Goal: Task Accomplishment & Management: Manage account settings

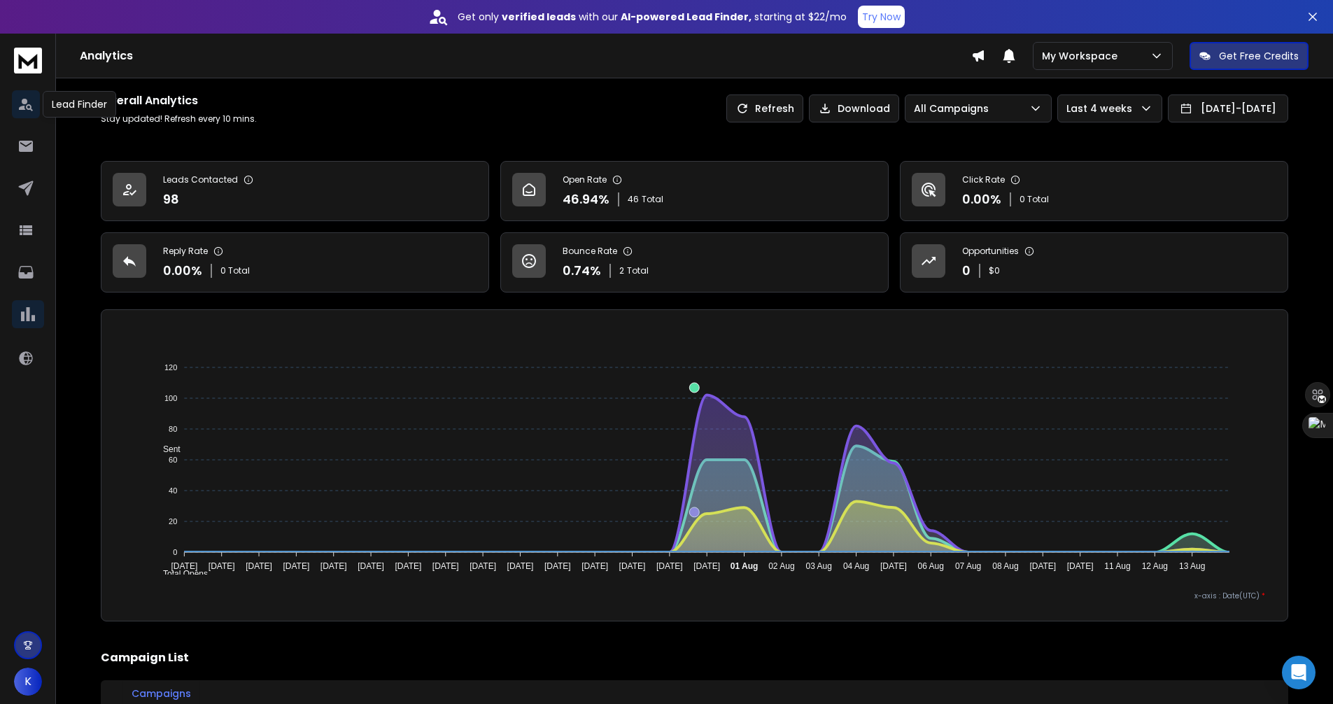
click at [27, 108] on icon at bounding box center [26, 107] width 14 height 7
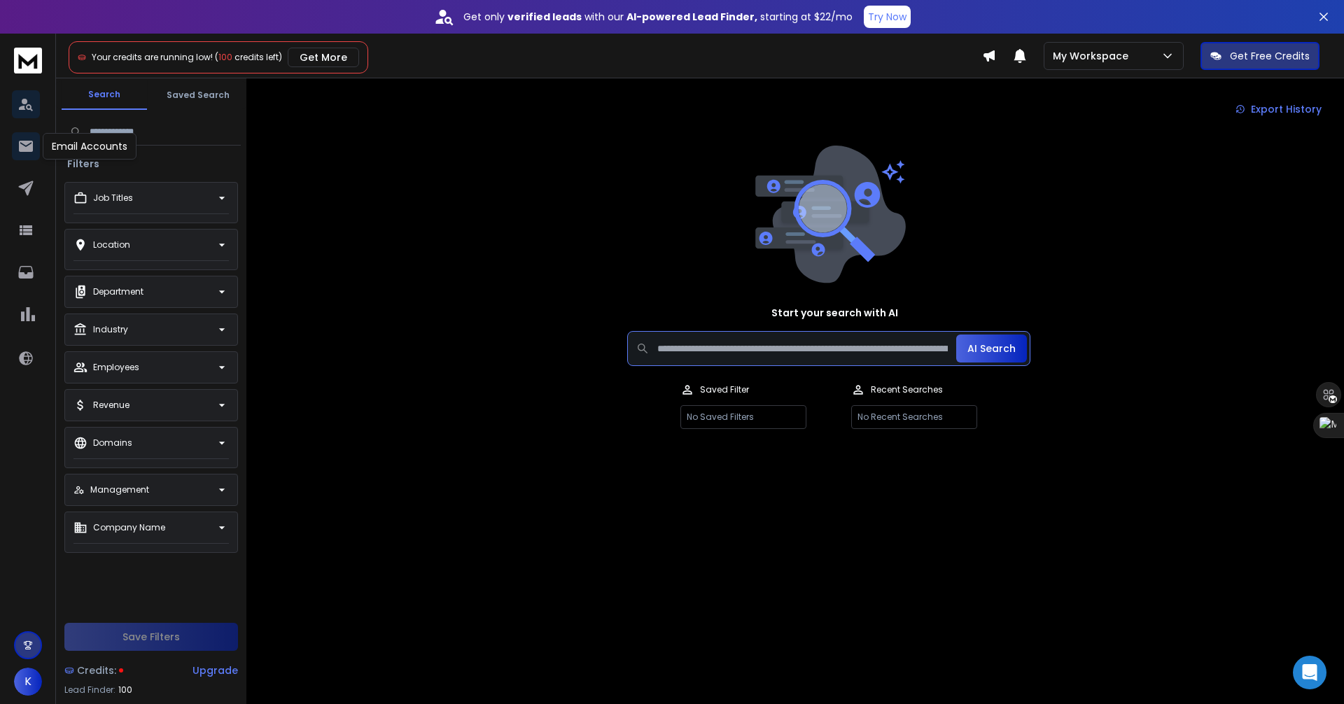
click at [29, 144] on icon at bounding box center [25, 146] width 17 height 17
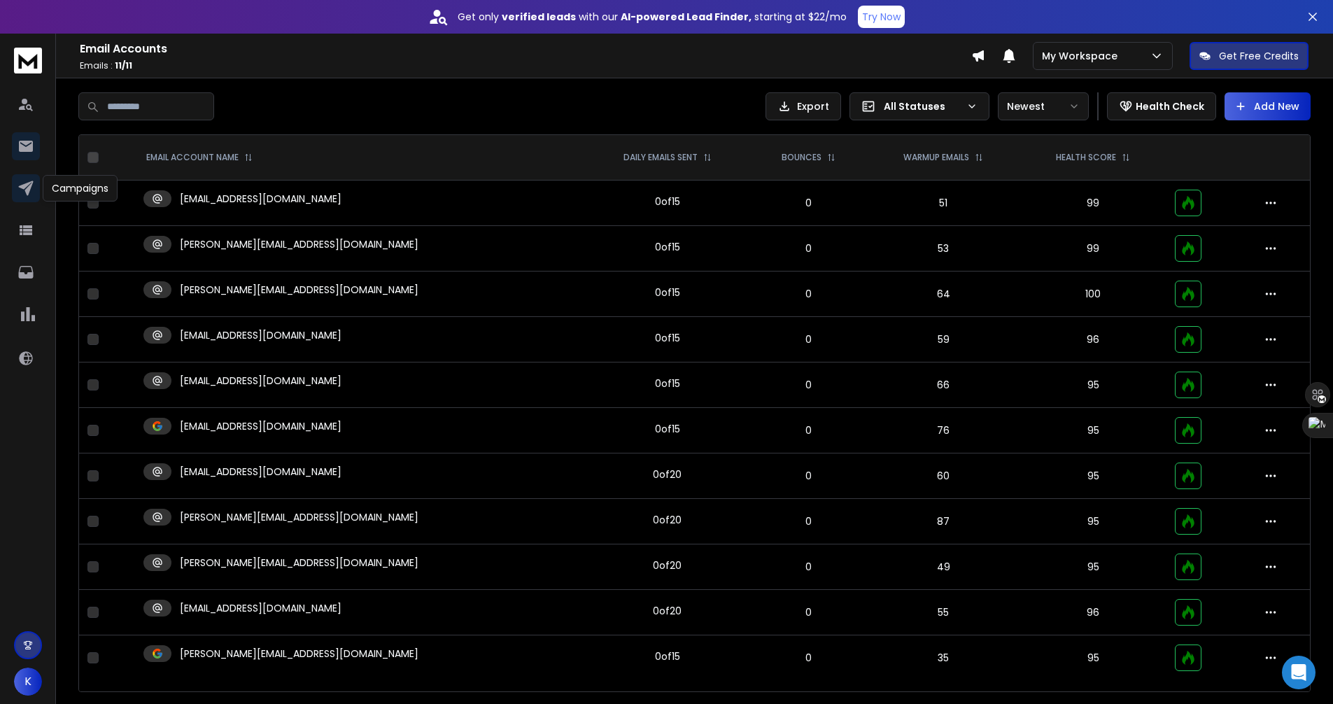
click at [27, 186] on icon at bounding box center [25, 188] width 15 height 15
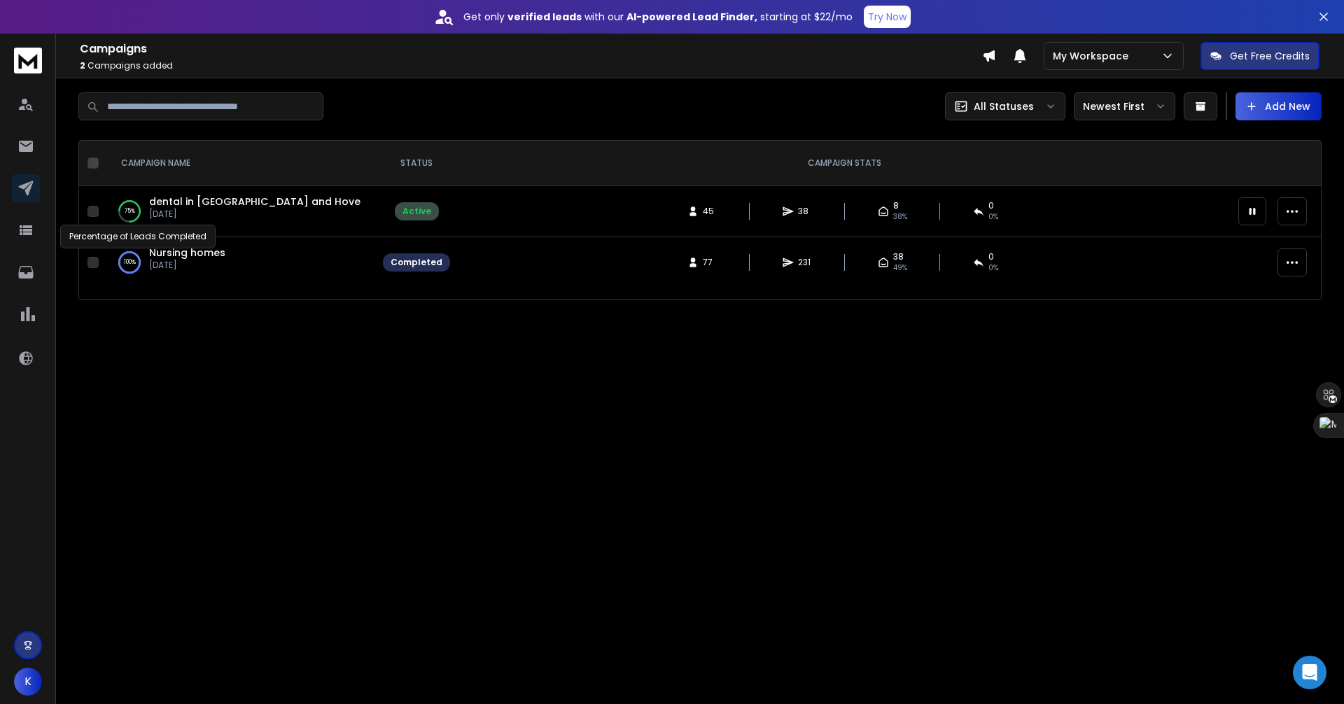
click at [132, 258] on p "100 %" at bounding box center [130, 262] width 12 height 14
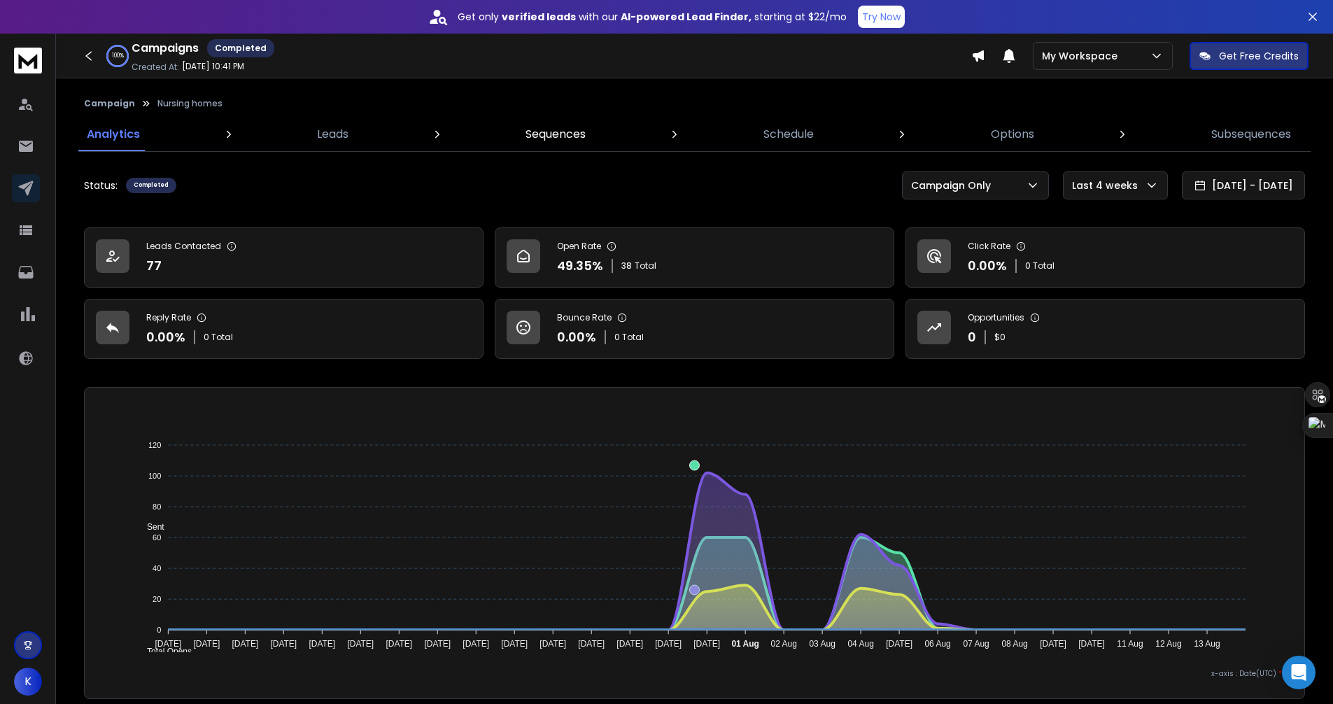
click at [555, 135] on p "Sequences" at bounding box center [556, 134] width 60 height 17
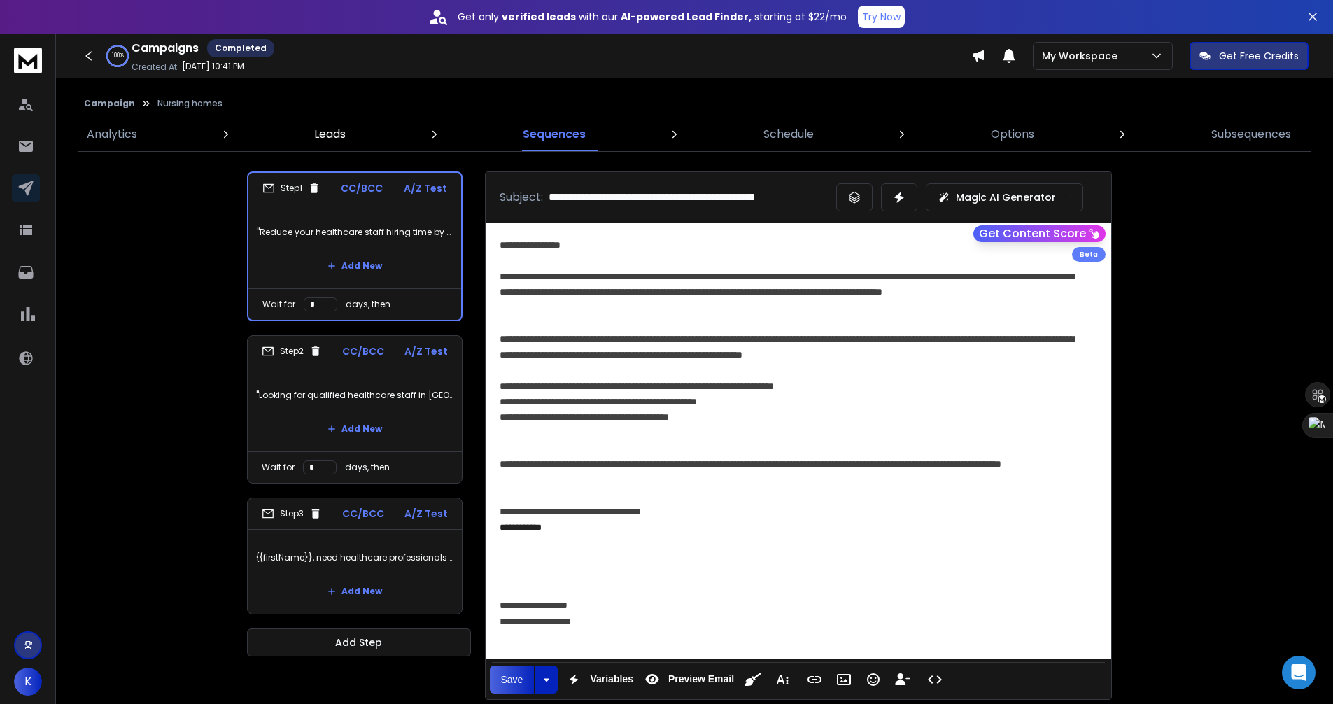
click at [306, 134] on link "Leads" at bounding box center [330, 135] width 48 height 34
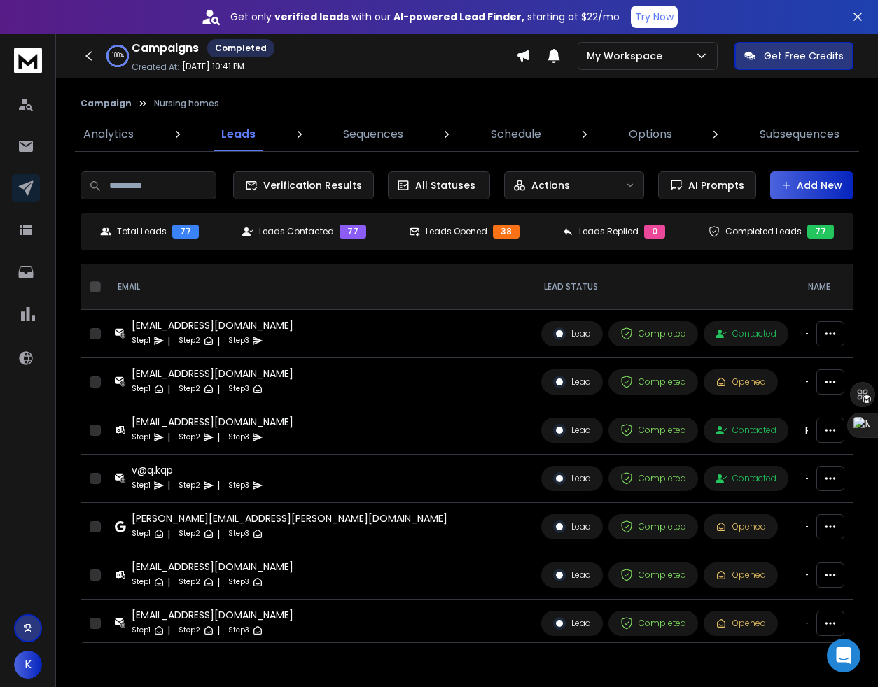
click at [746, 183] on button "Add New" at bounding box center [811, 185] width 83 height 28
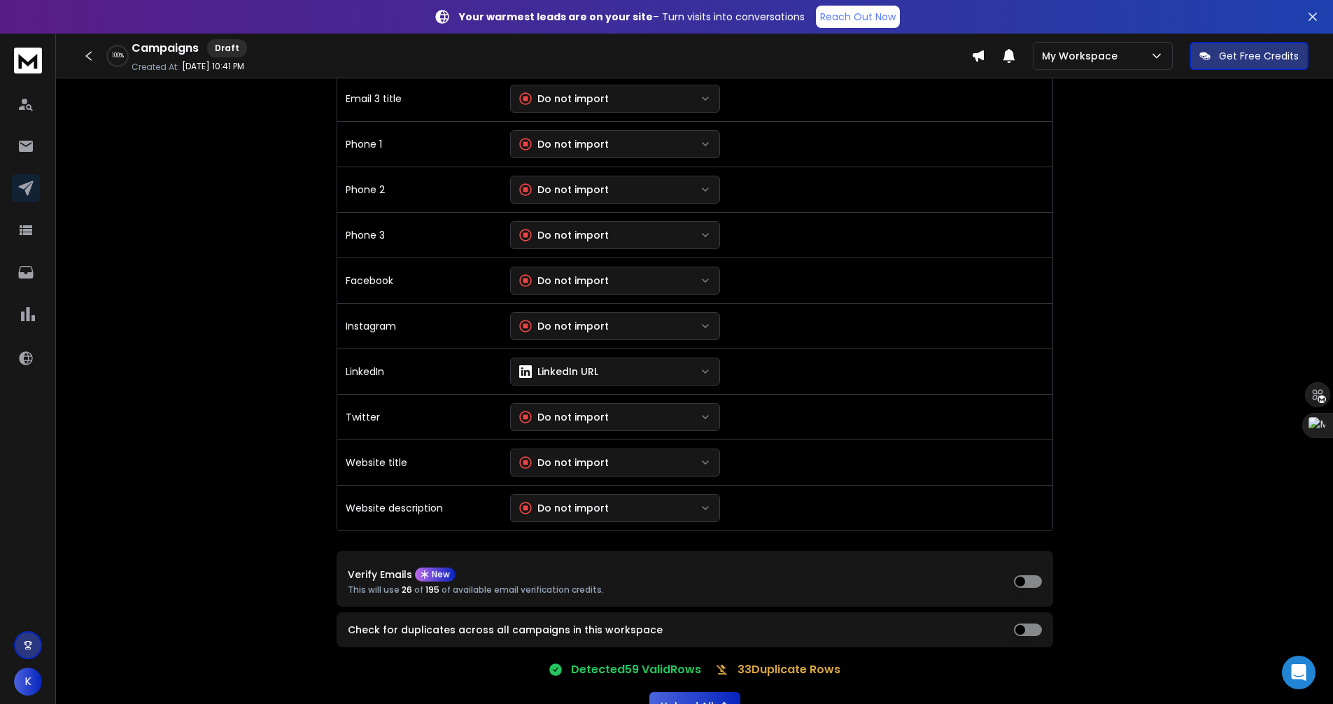
scroll to position [1161, 0]
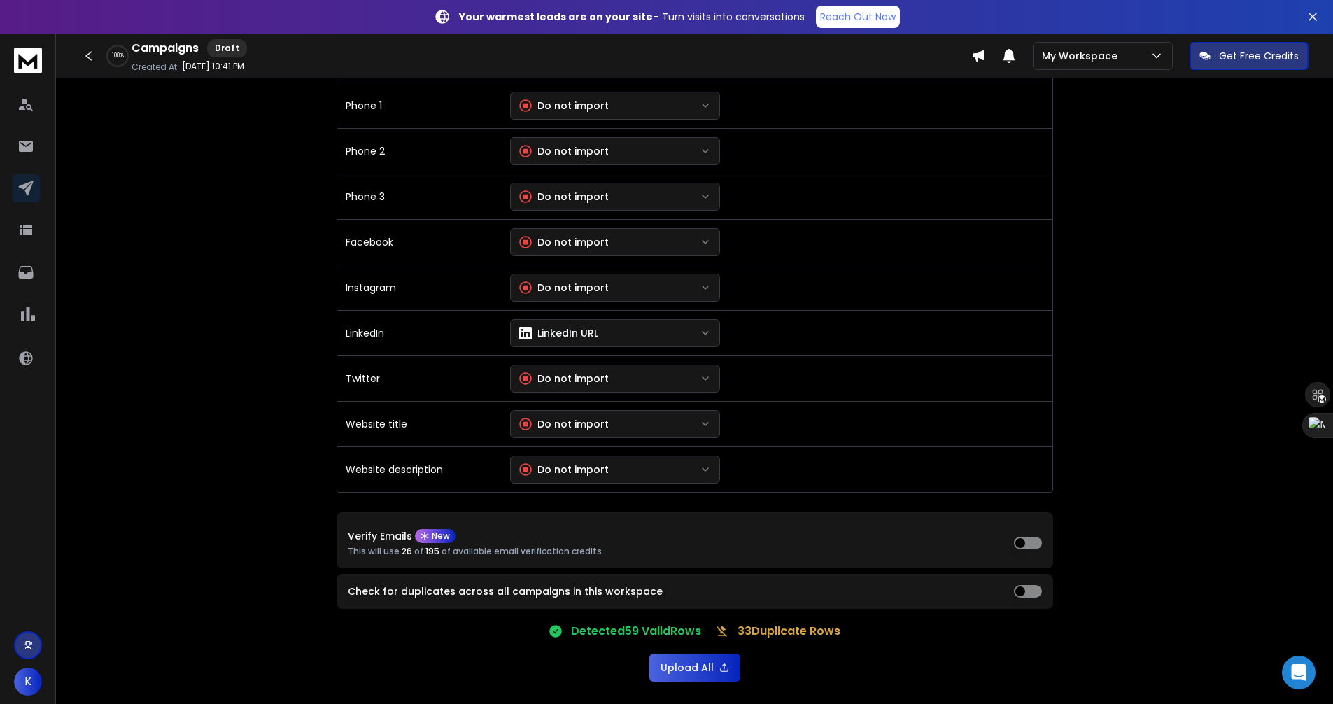
click at [746, 543] on button "Verify Emails New This will use 26 of 195 of available email verification credi…" at bounding box center [1028, 543] width 28 height 13
click at [746, 591] on button "Check for duplicates across all campaigns in this workspace" at bounding box center [1028, 591] width 28 height 13
click at [697, 670] on button "Upload All" at bounding box center [694, 668] width 91 height 28
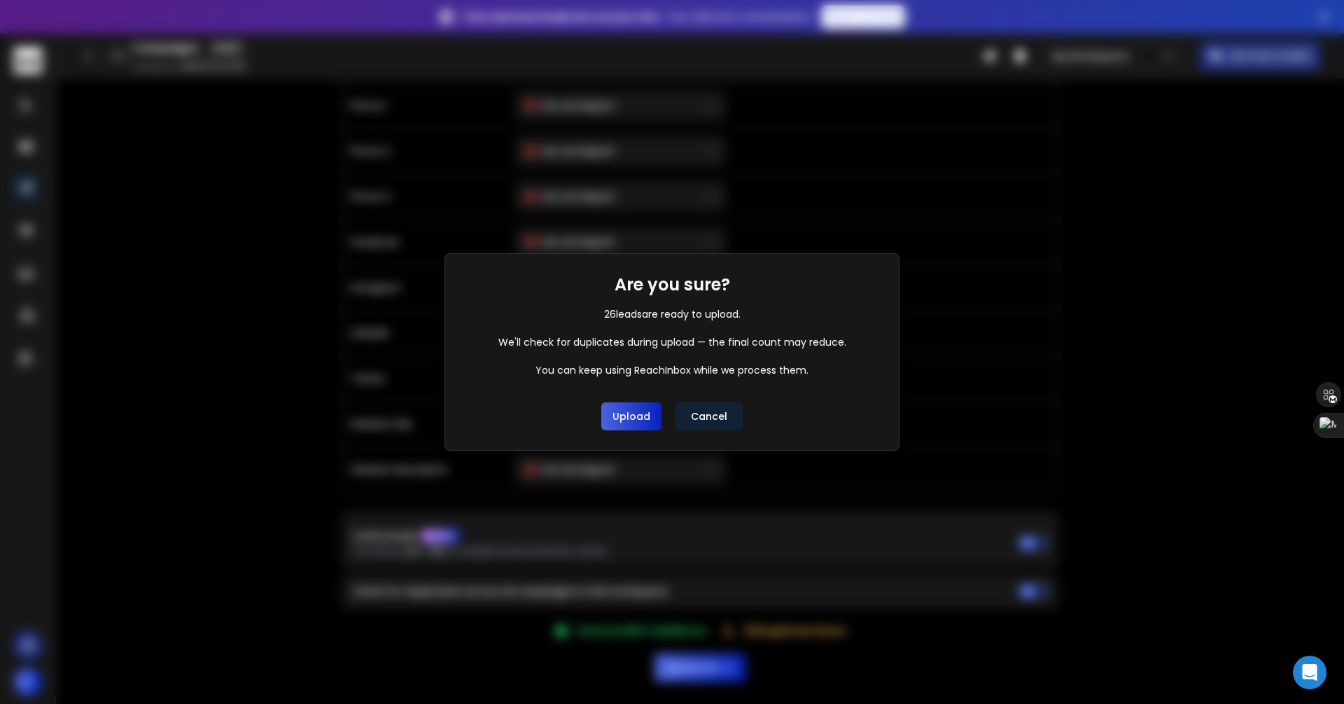
click at [624, 416] on button "Upload" at bounding box center [631, 416] width 60 height 28
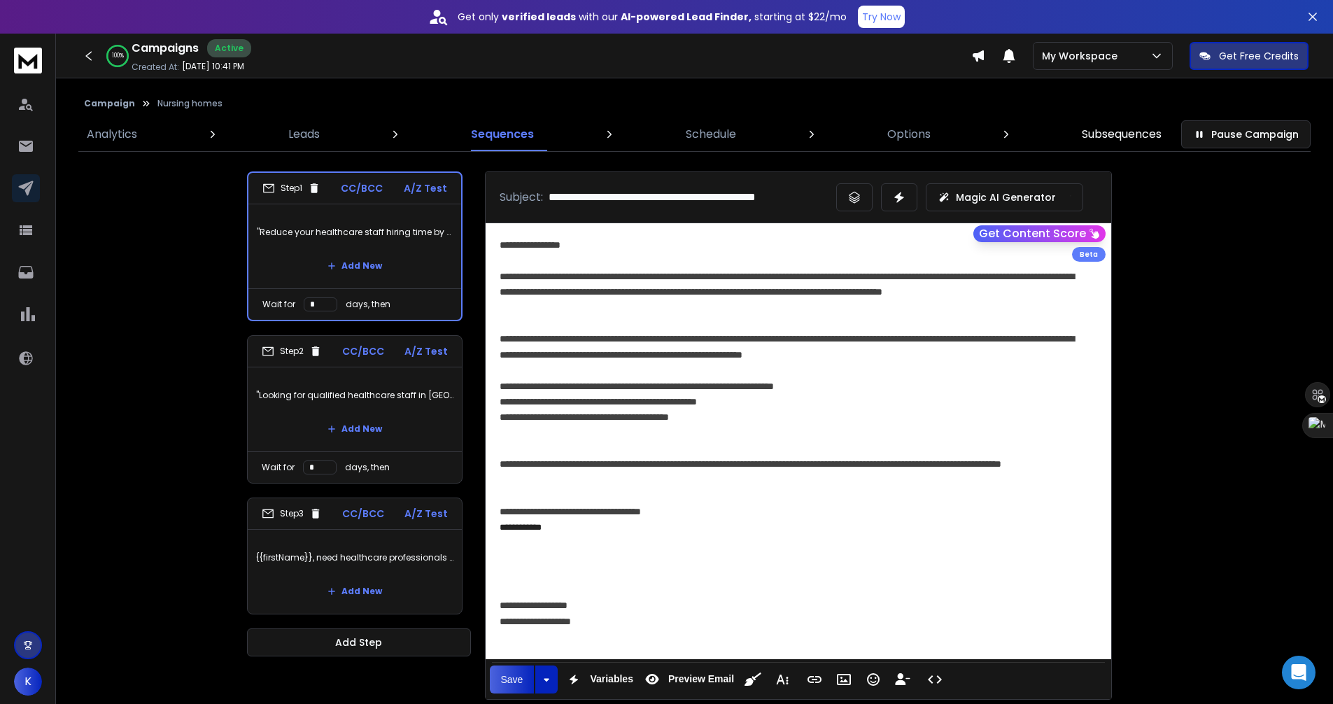
click at [746, 136] on p "Subsequences" at bounding box center [1122, 134] width 80 height 17
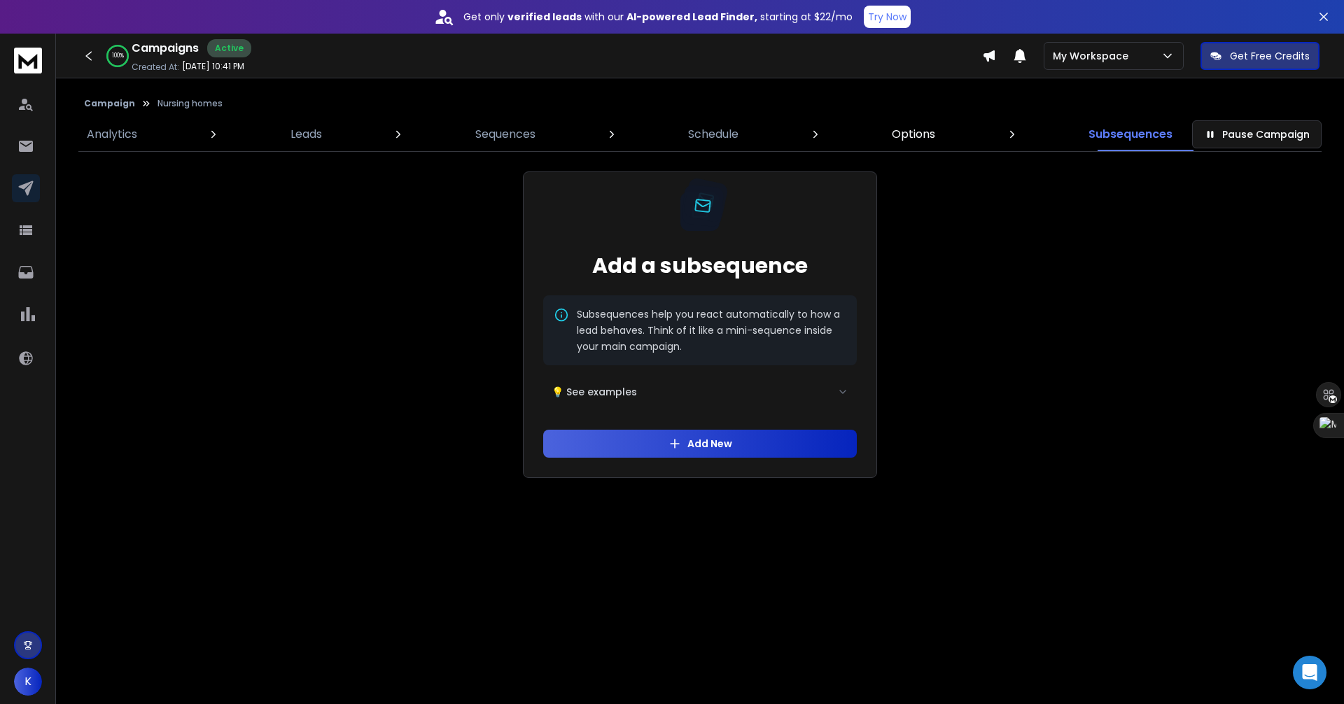
click at [746, 135] on p "Options" at bounding box center [913, 134] width 43 height 17
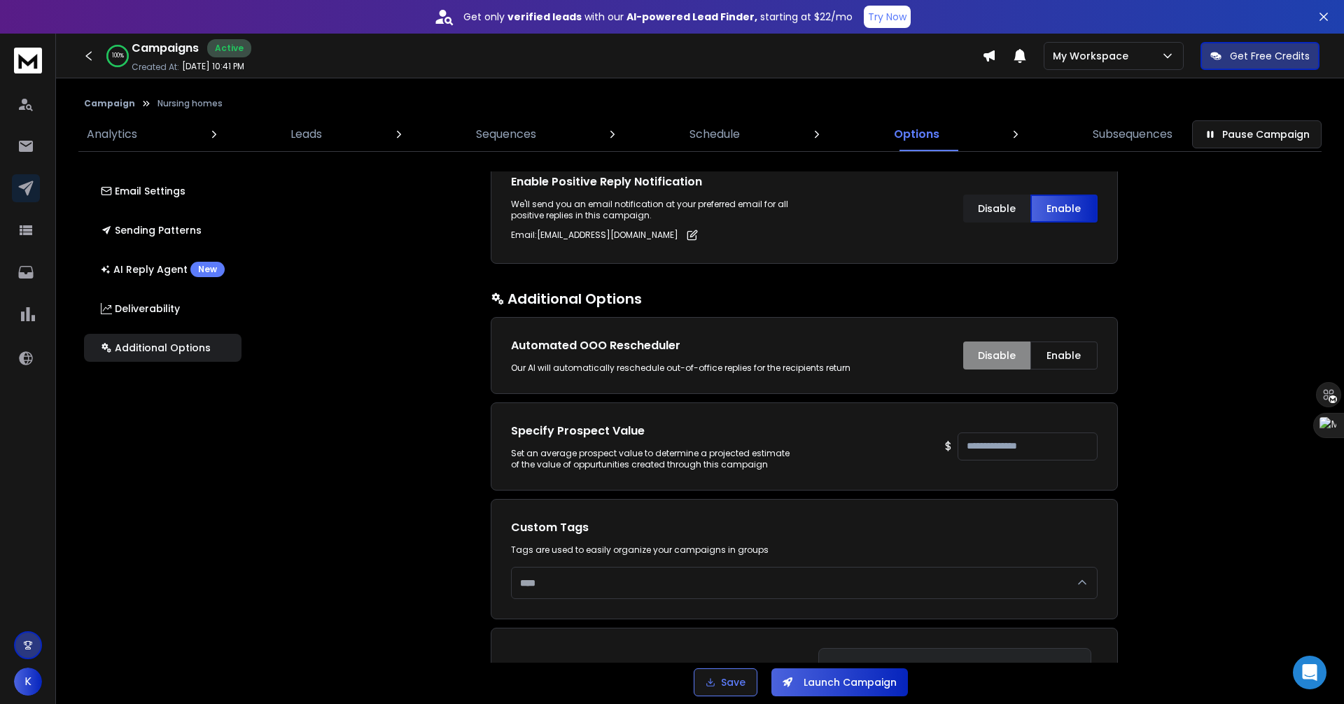
scroll to position [2379, 0]
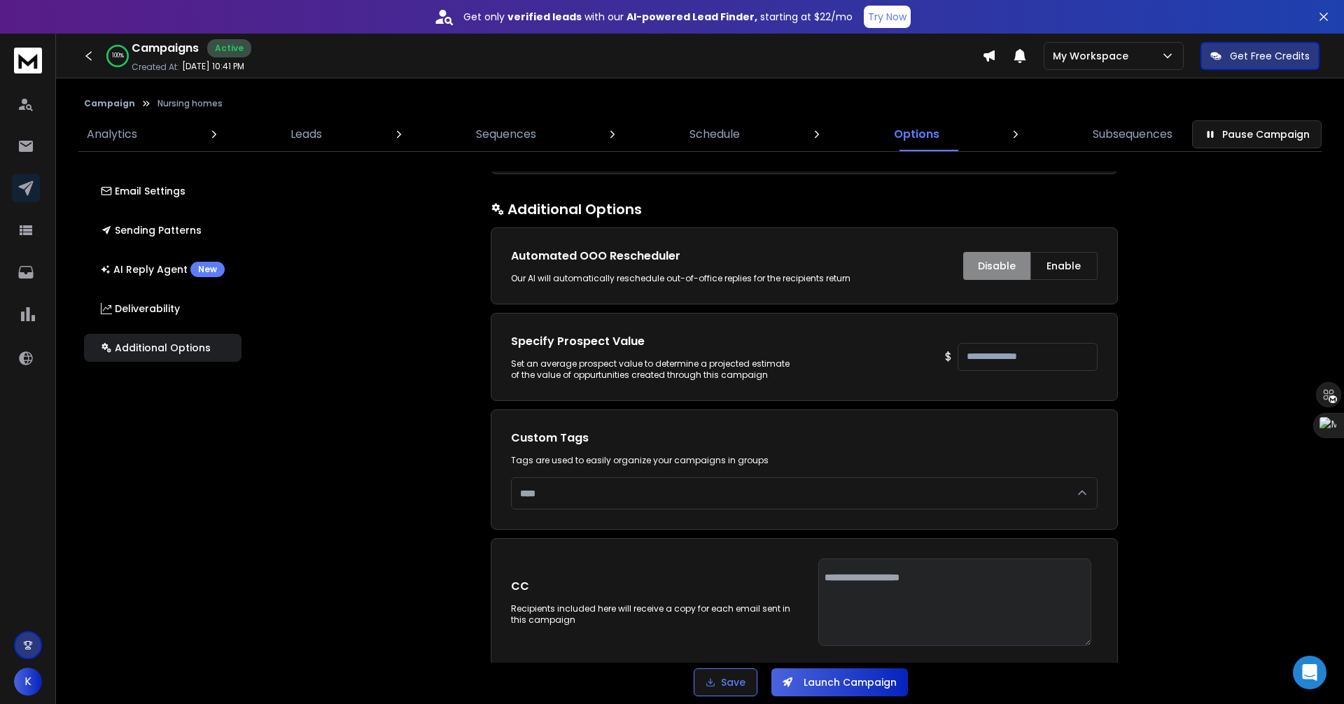
click at [746, 682] on button "Launch Campaign" at bounding box center [839, 682] width 136 height 28
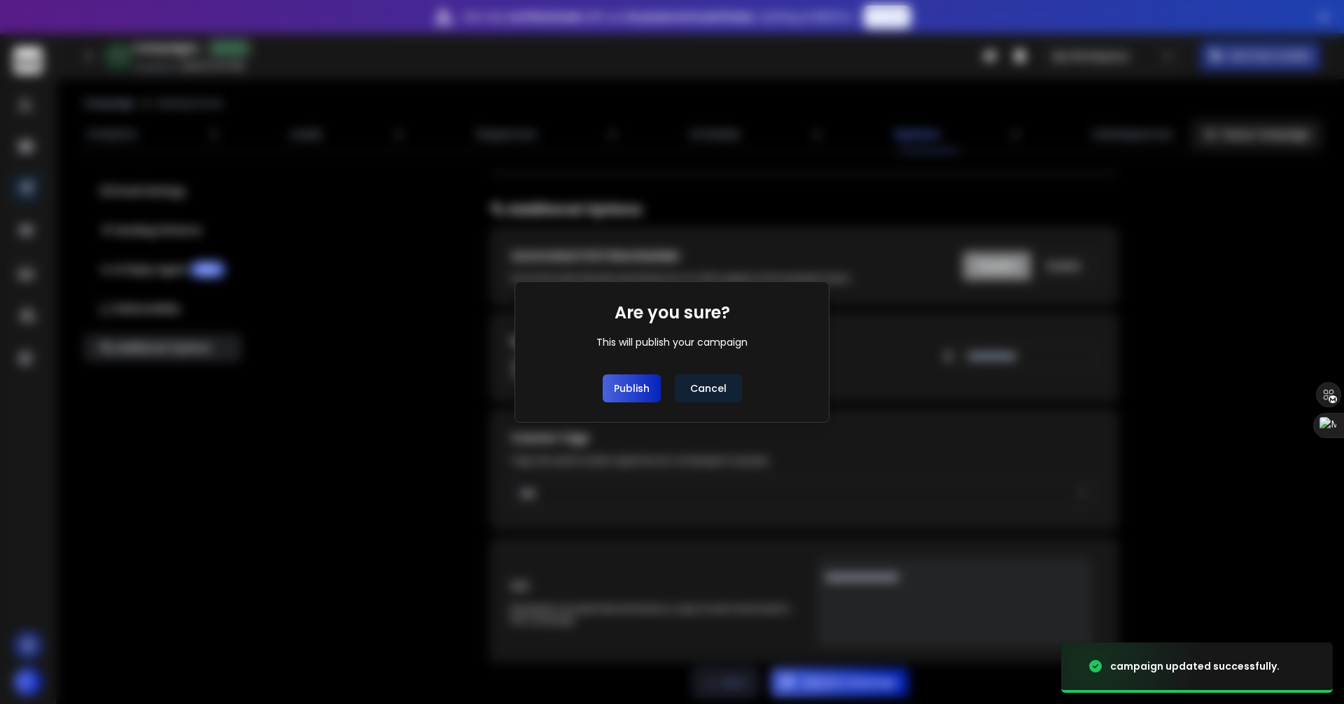
click at [638, 394] on button "Publish" at bounding box center [632, 388] width 58 height 28
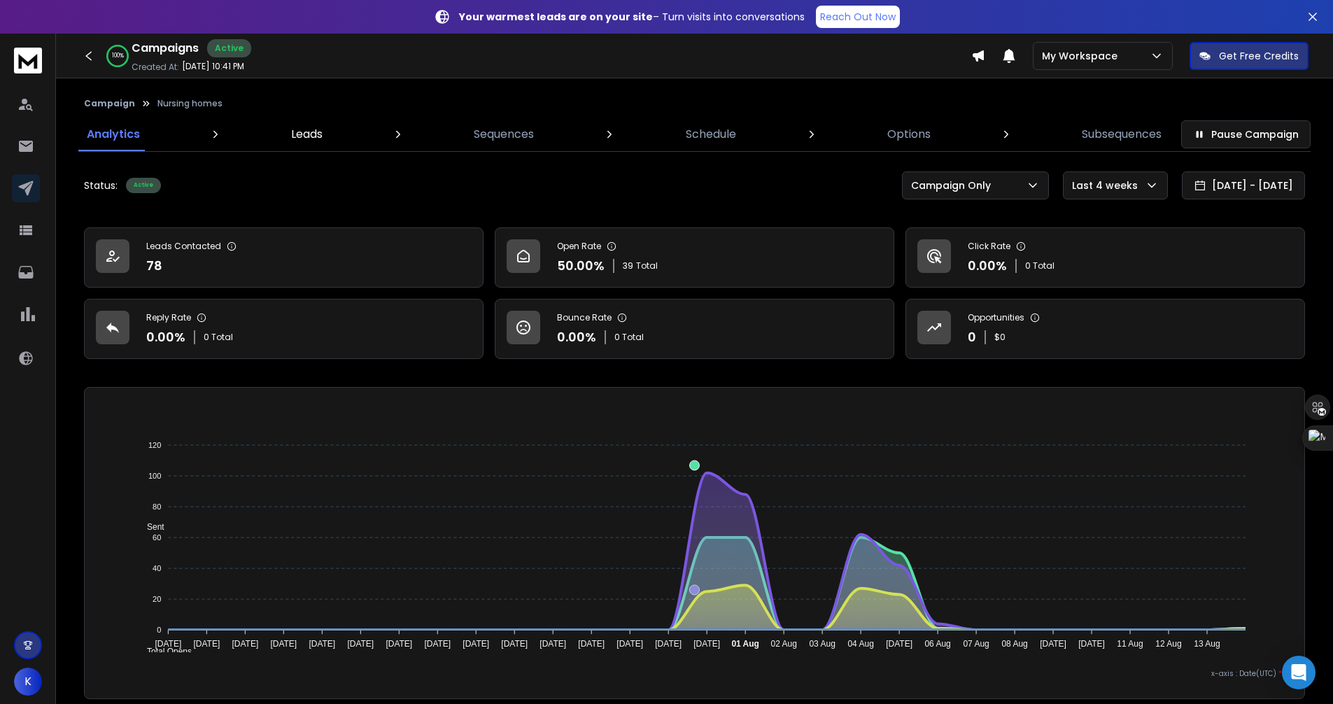
click at [313, 135] on p "Leads" at bounding box center [306, 134] width 31 height 17
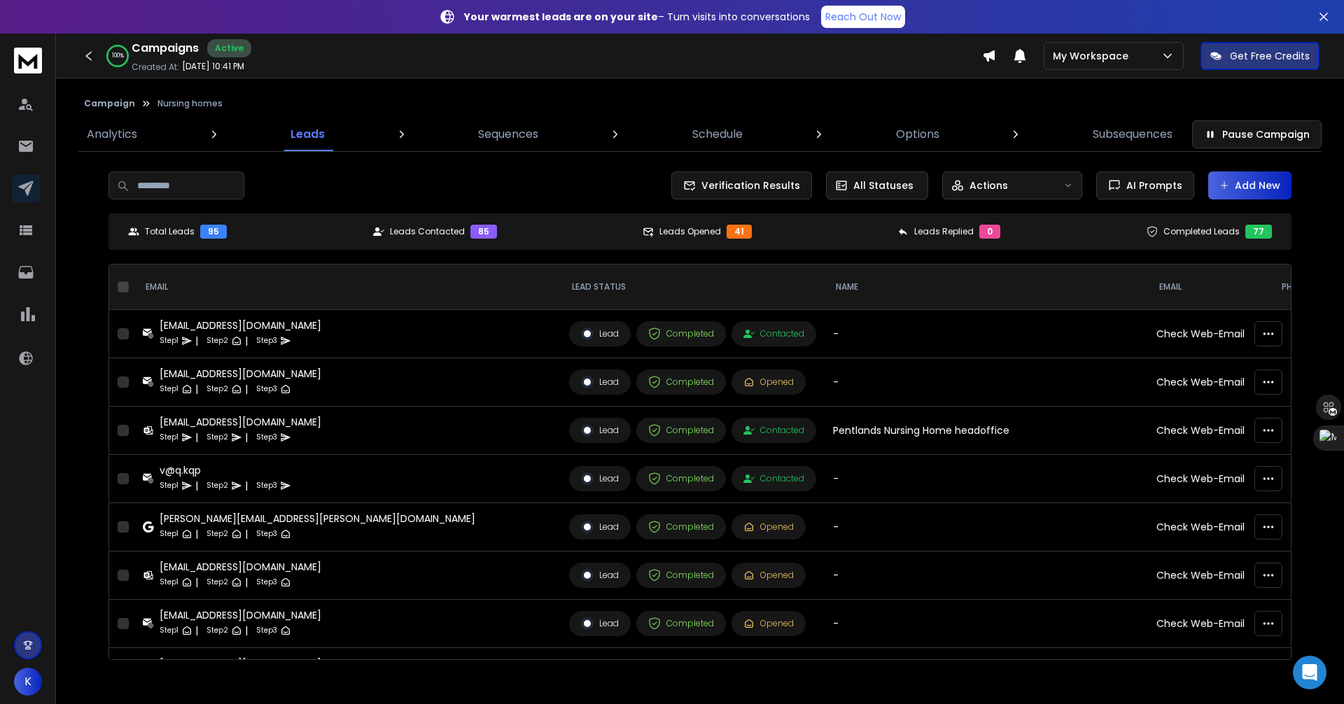
click at [1264, 188] on button "Add New" at bounding box center [1249, 185] width 83 height 28
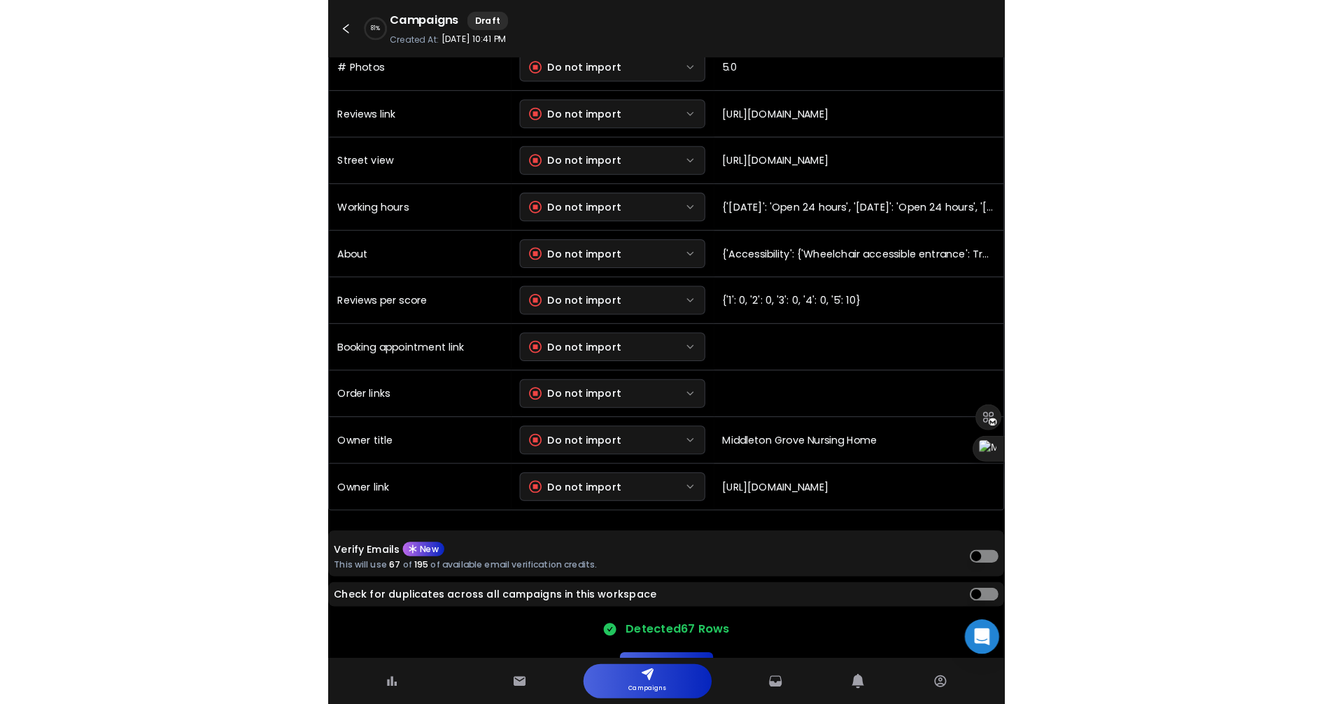
scroll to position [1202, 0]
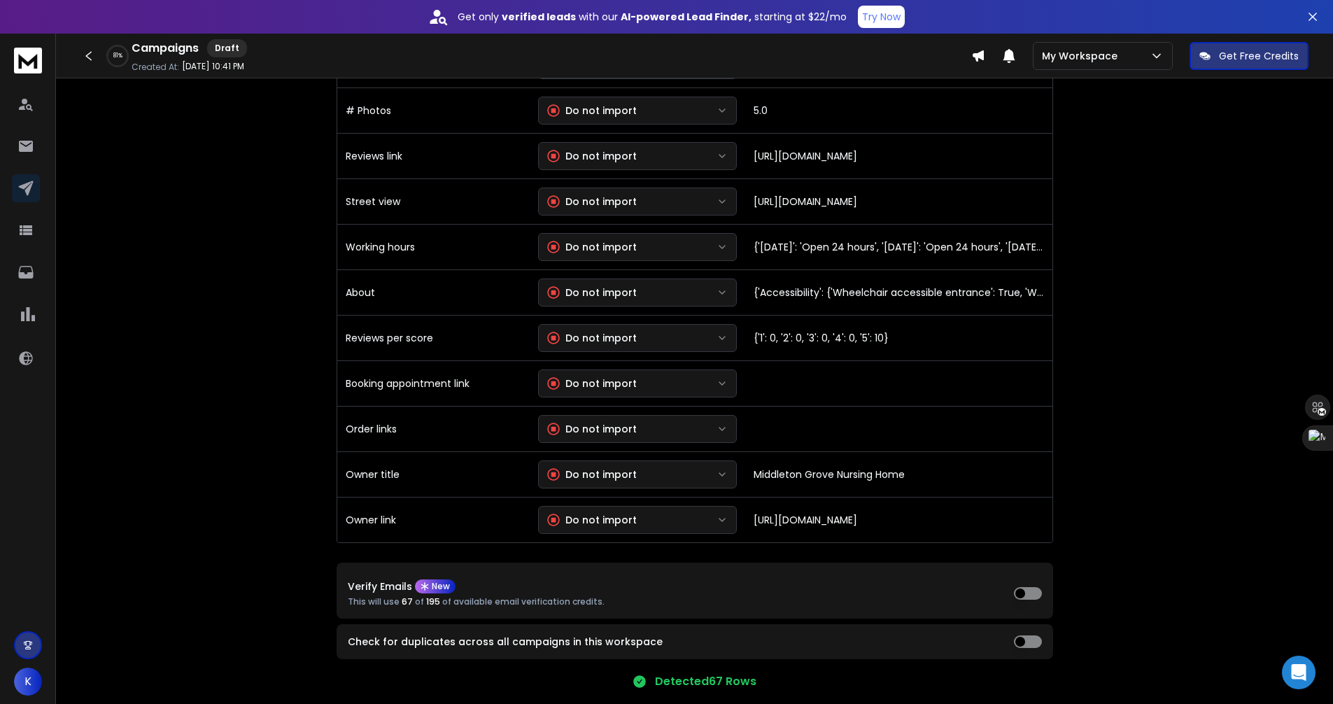
click at [1031, 591] on button "Verify Emails New This will use 67 of 195 of available email verification credi…" at bounding box center [1028, 593] width 28 height 13
click at [1035, 645] on button "Check for duplicates across all campaigns in this workspace" at bounding box center [1028, 641] width 28 height 13
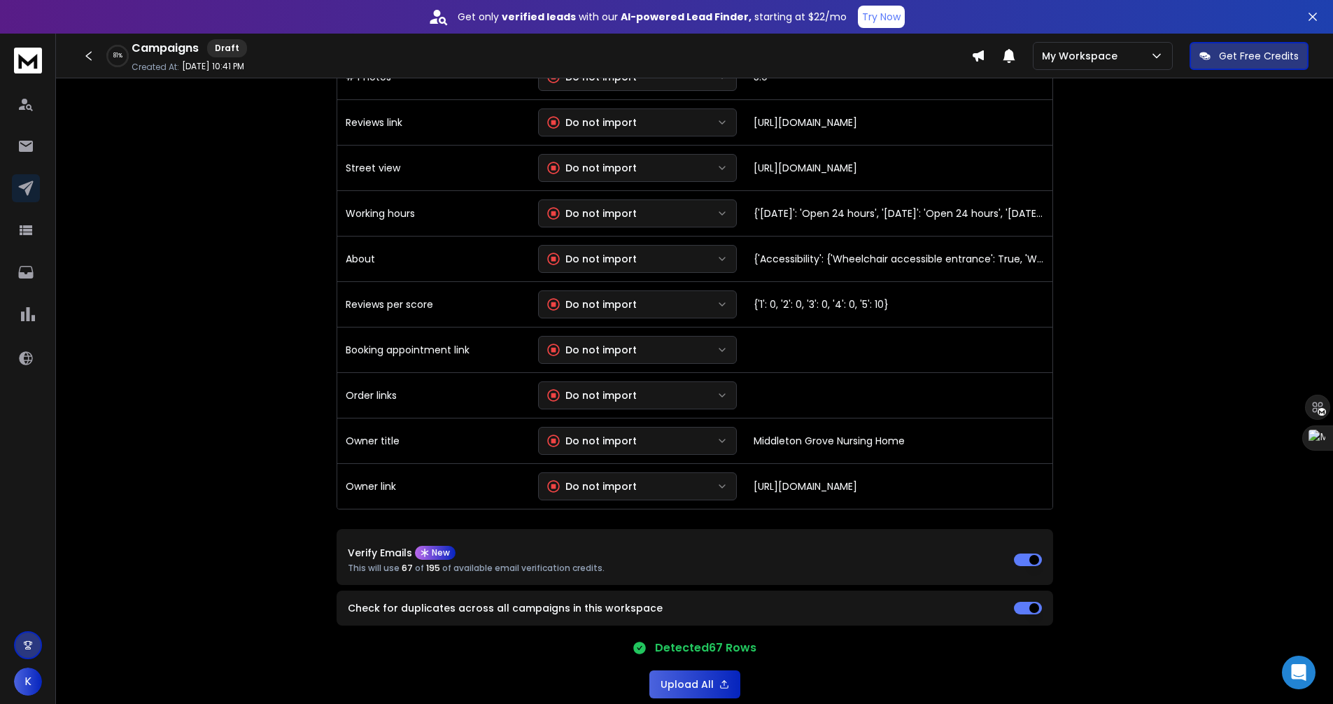
scroll to position [1252, 0]
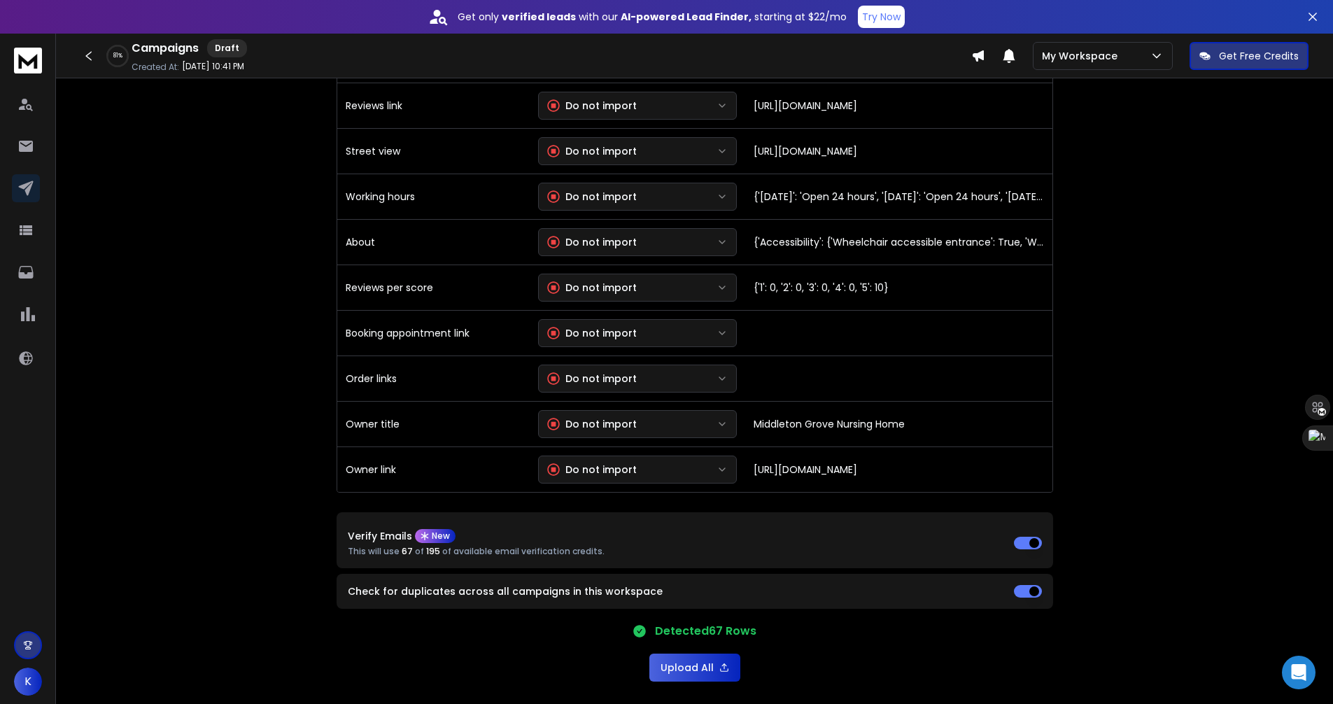
click at [690, 666] on button "Upload All" at bounding box center [694, 668] width 91 height 28
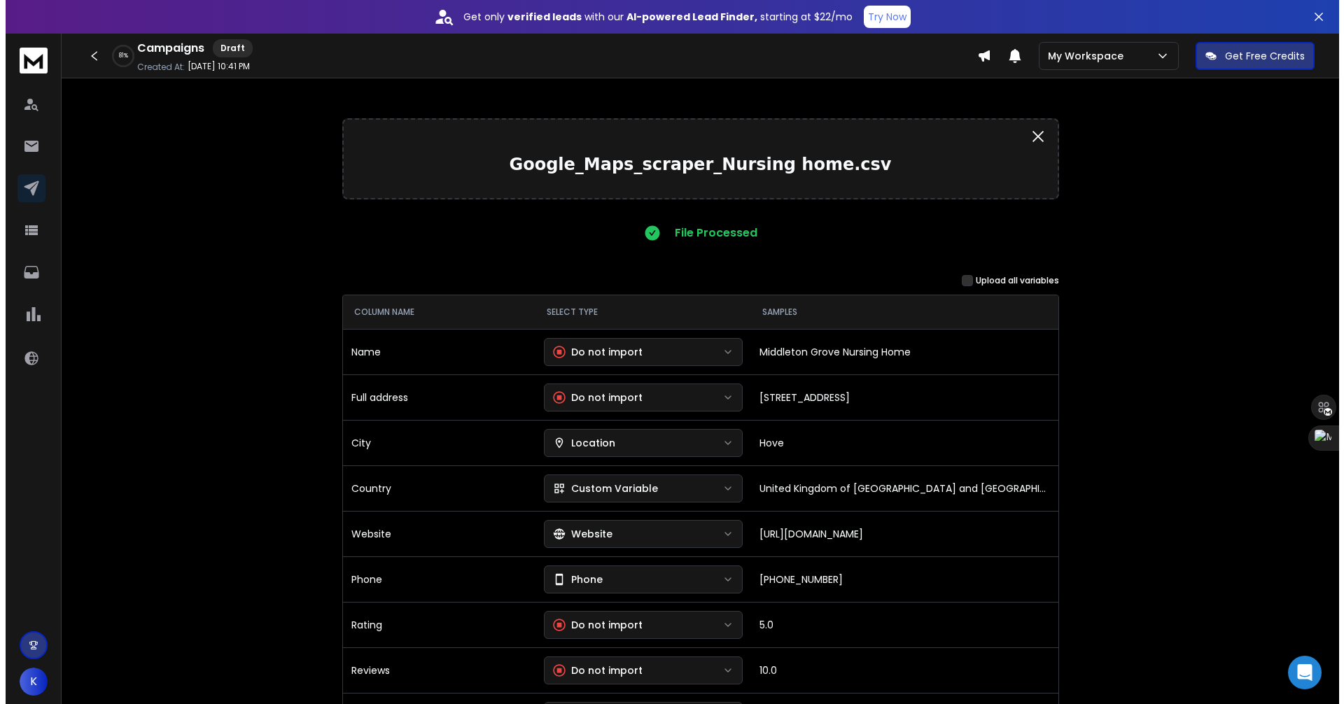
scroll to position [0, 0]
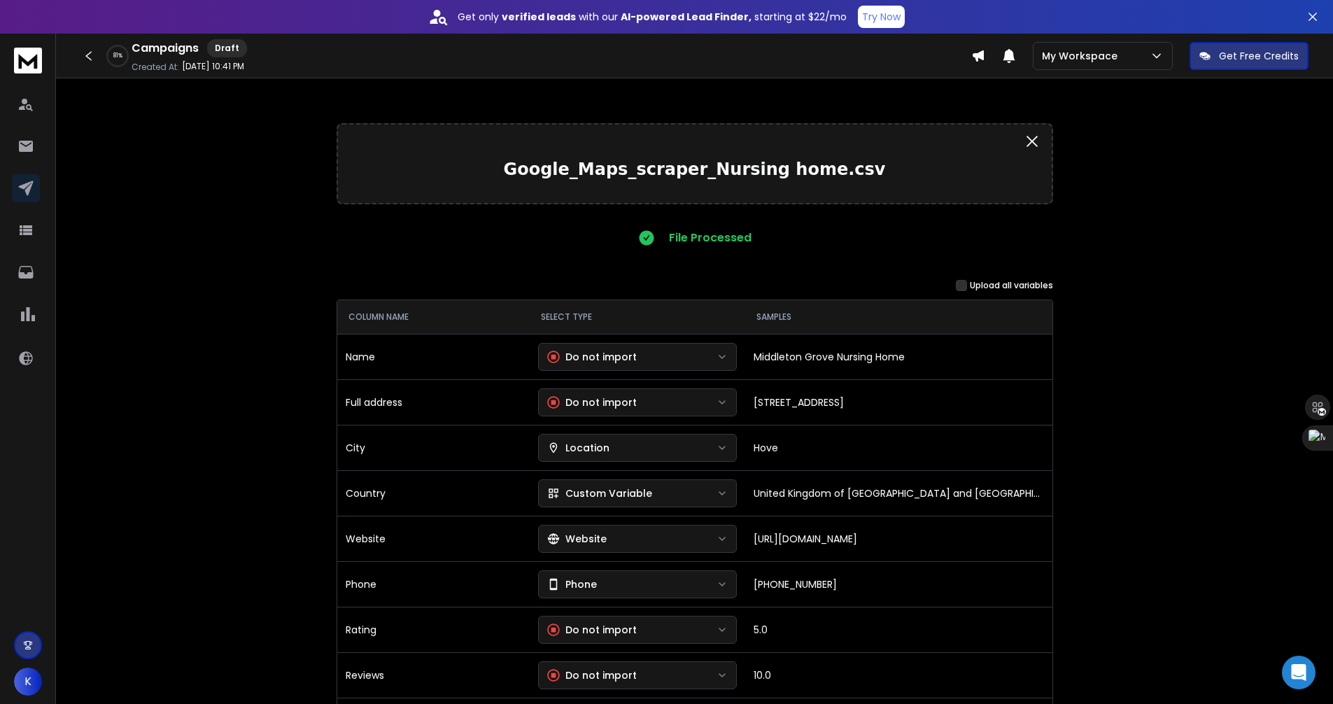
click at [1030, 146] on icon at bounding box center [1032, 141] width 17 height 17
